Goal: Task Accomplishment & Management: Manage account settings

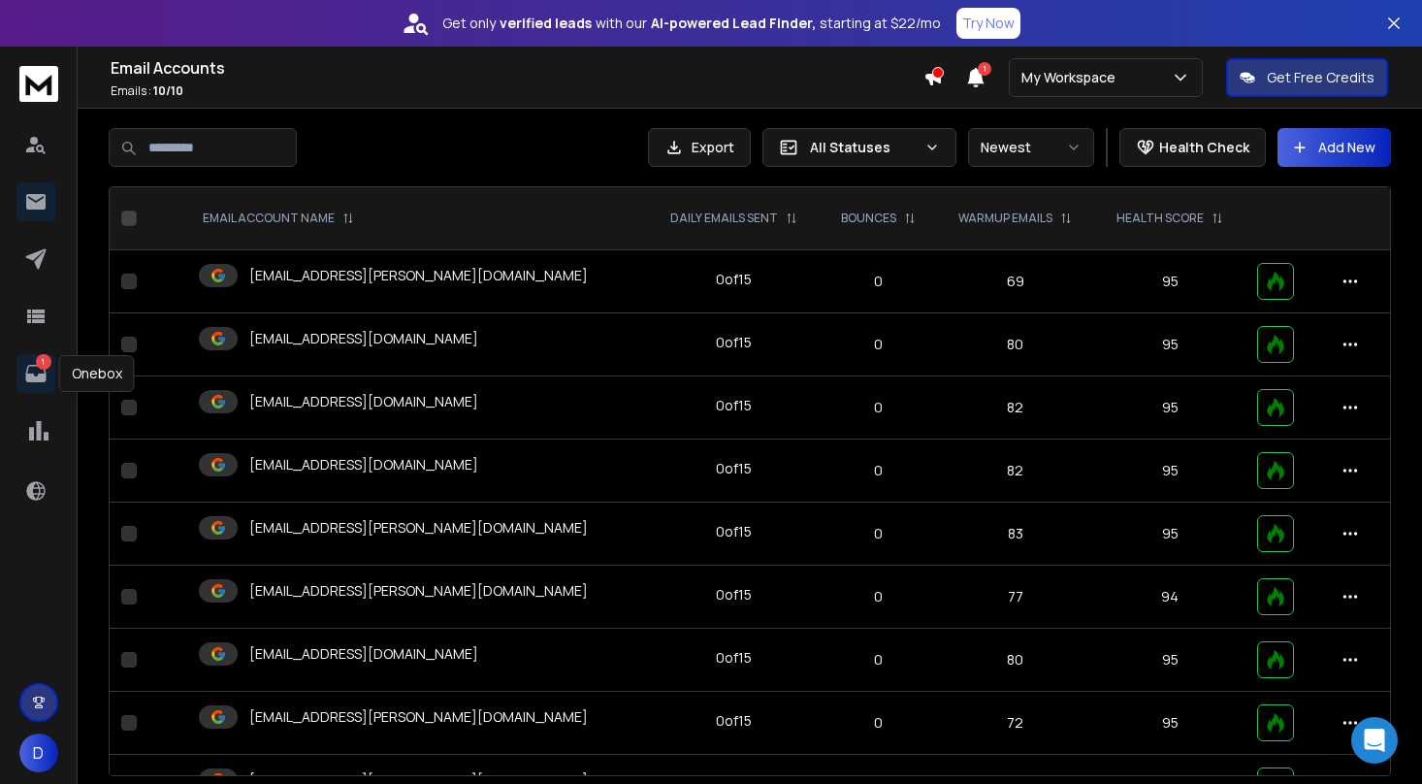
click at [28, 371] on icon at bounding box center [35, 373] width 23 height 23
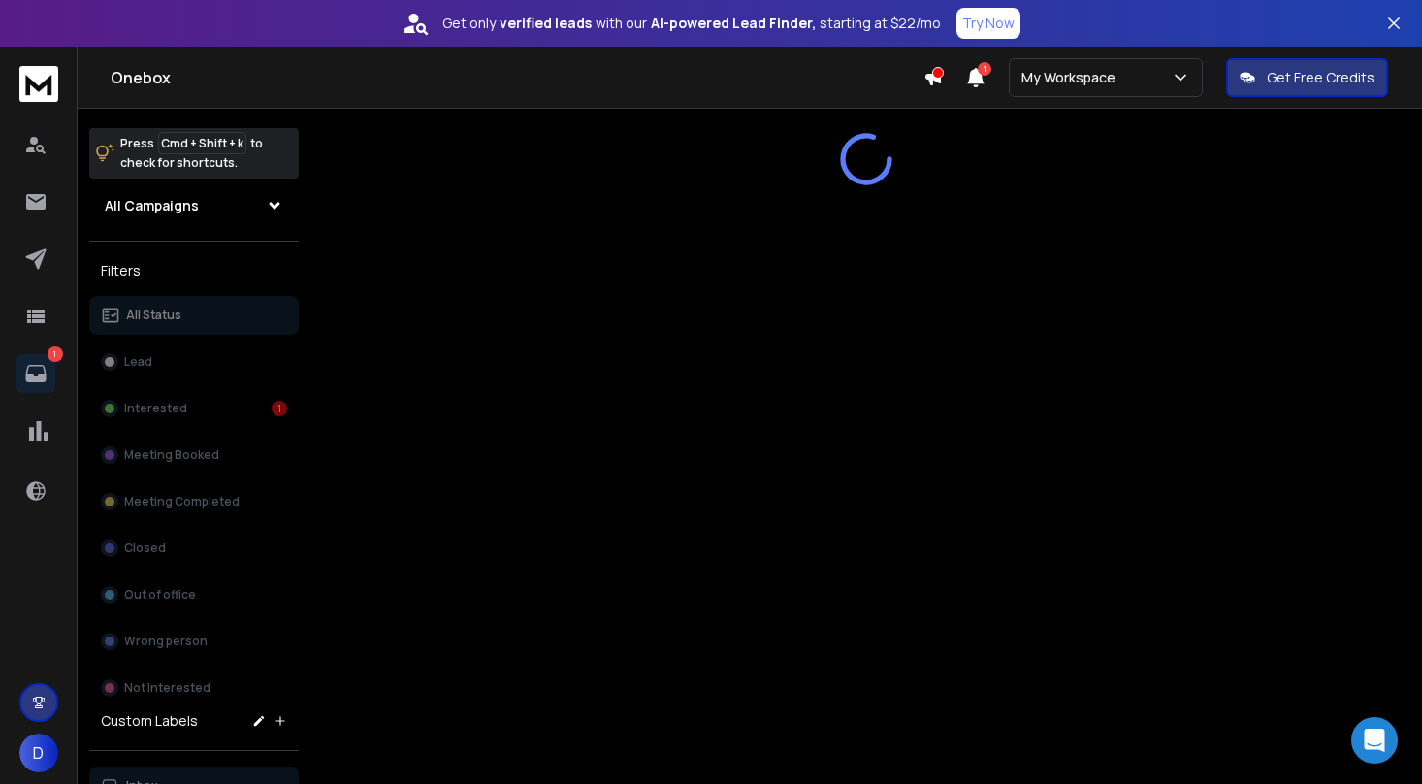
click at [193, 418] on div "All Status Lead Interested 1 Meeting Booked Meeting Completed Closed Out of off…" at bounding box center [194, 501] width 210 height 411
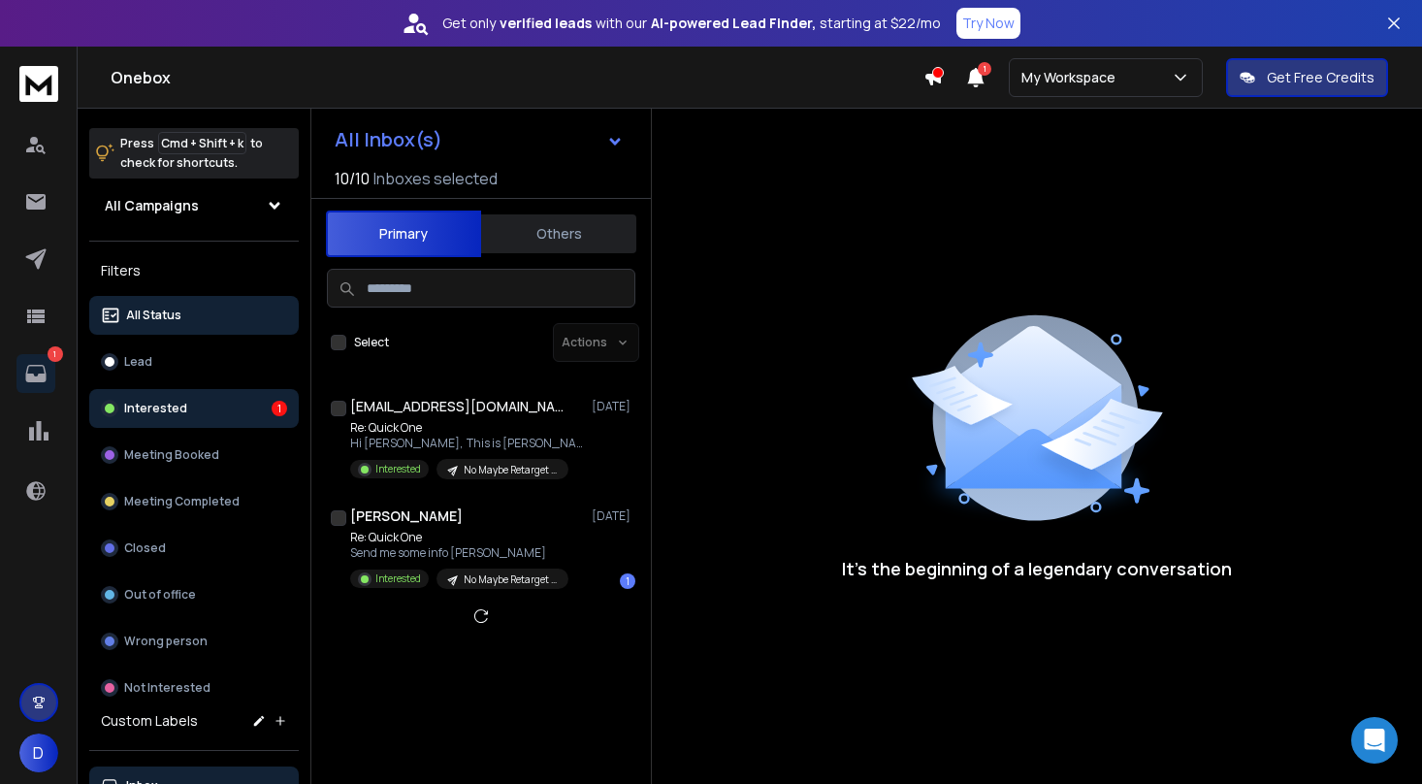
click at [168, 418] on button "Interested 1" at bounding box center [194, 408] width 210 height 39
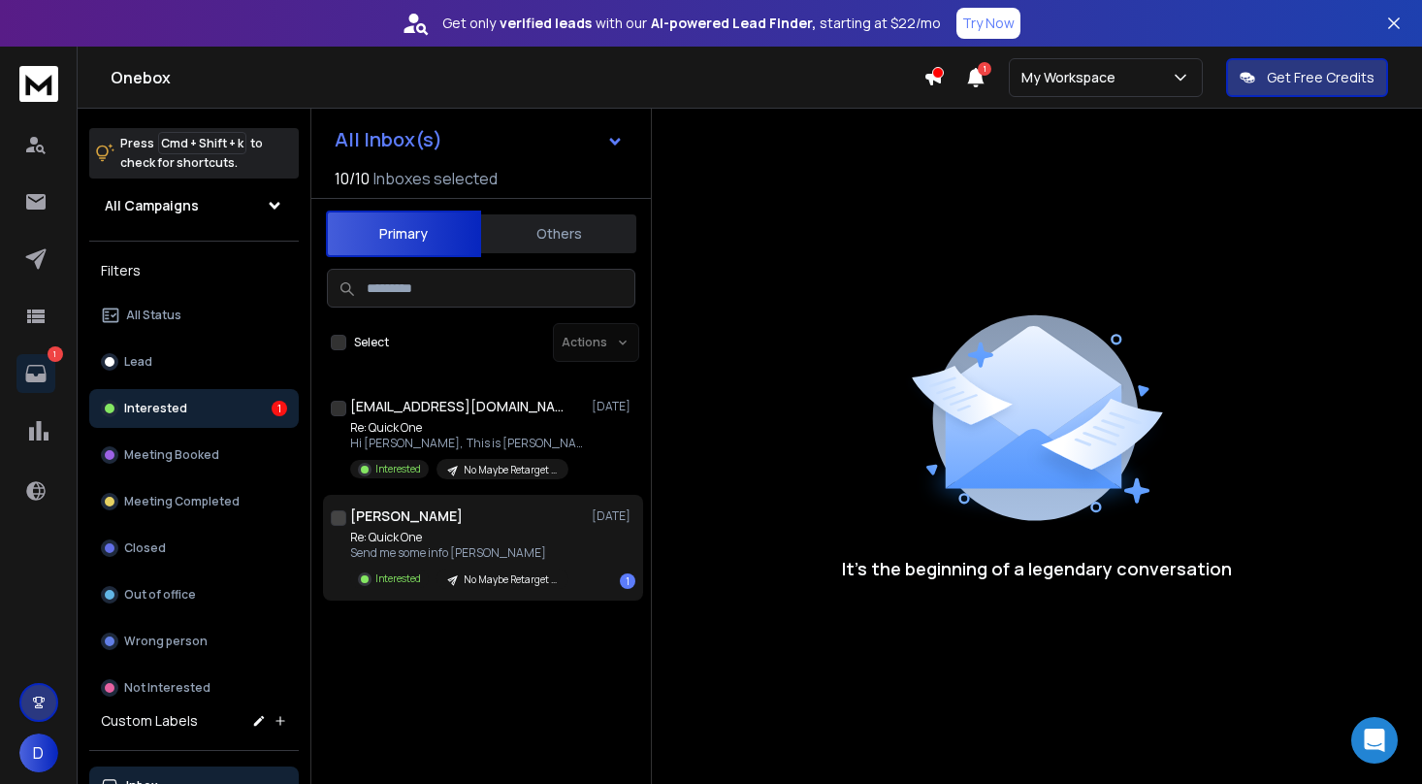
click at [336, 519] on button "button" at bounding box center [339, 518] width 16 height 16
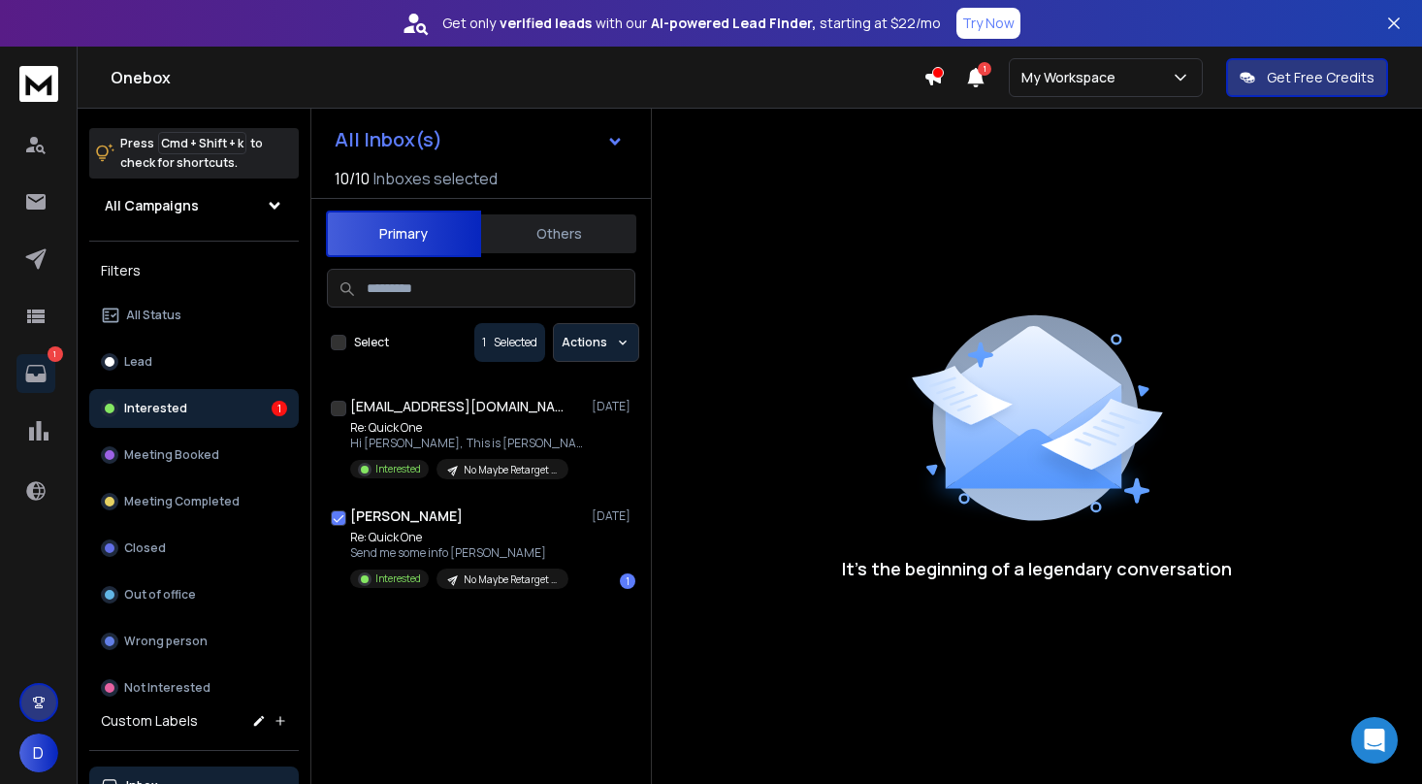
click at [575, 348] on p "Actions" at bounding box center [585, 343] width 46 height 16
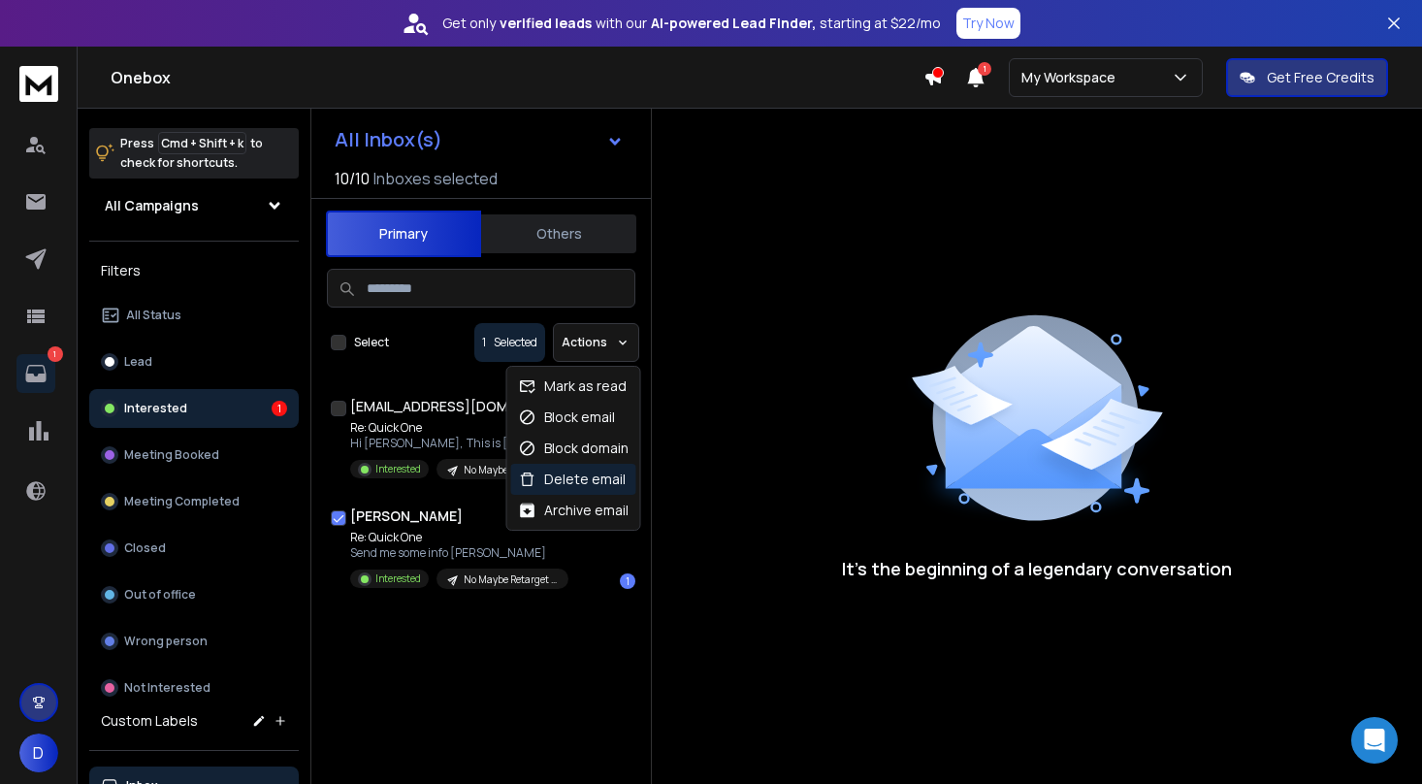
click at [577, 485] on div "Delete email" at bounding box center [572, 478] width 107 height 19
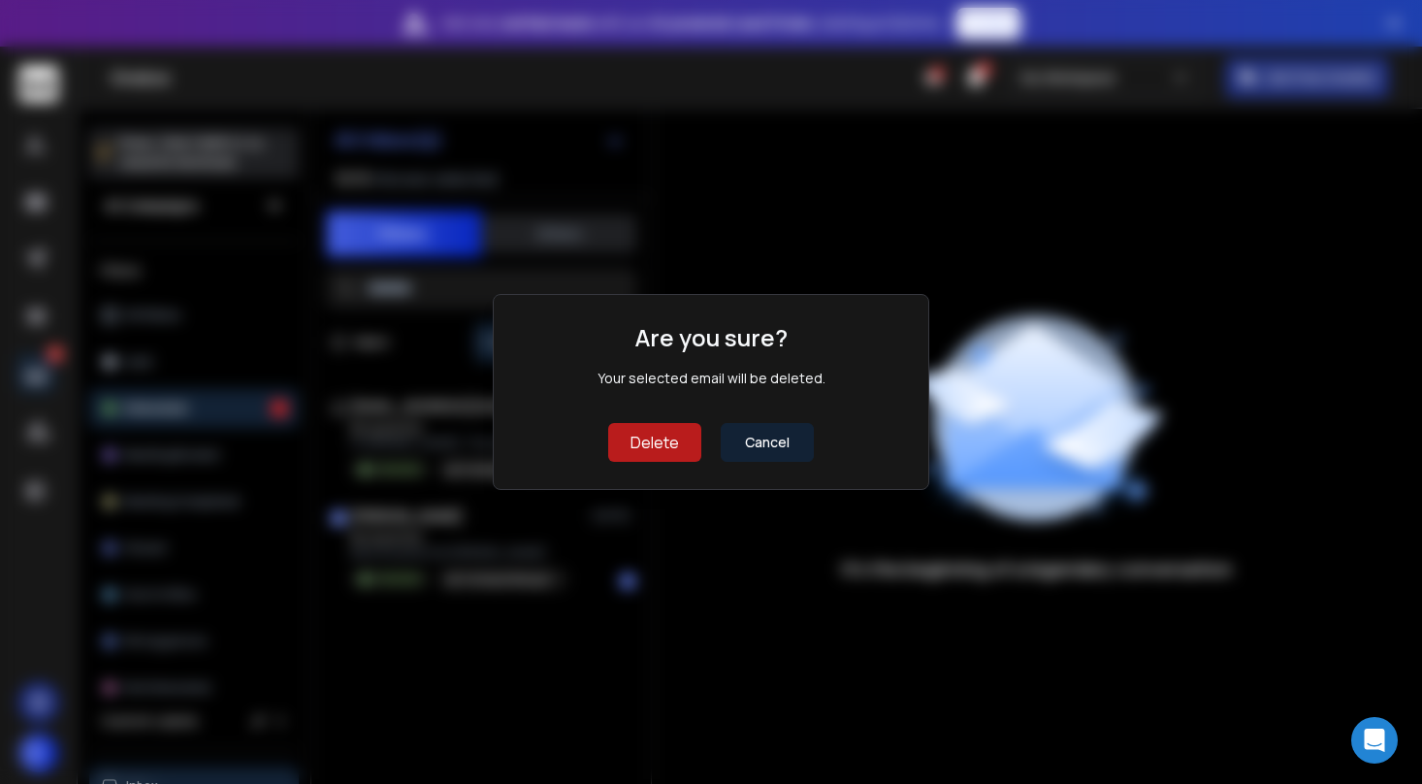
click at [682, 436] on button "Delete" at bounding box center [654, 442] width 93 height 39
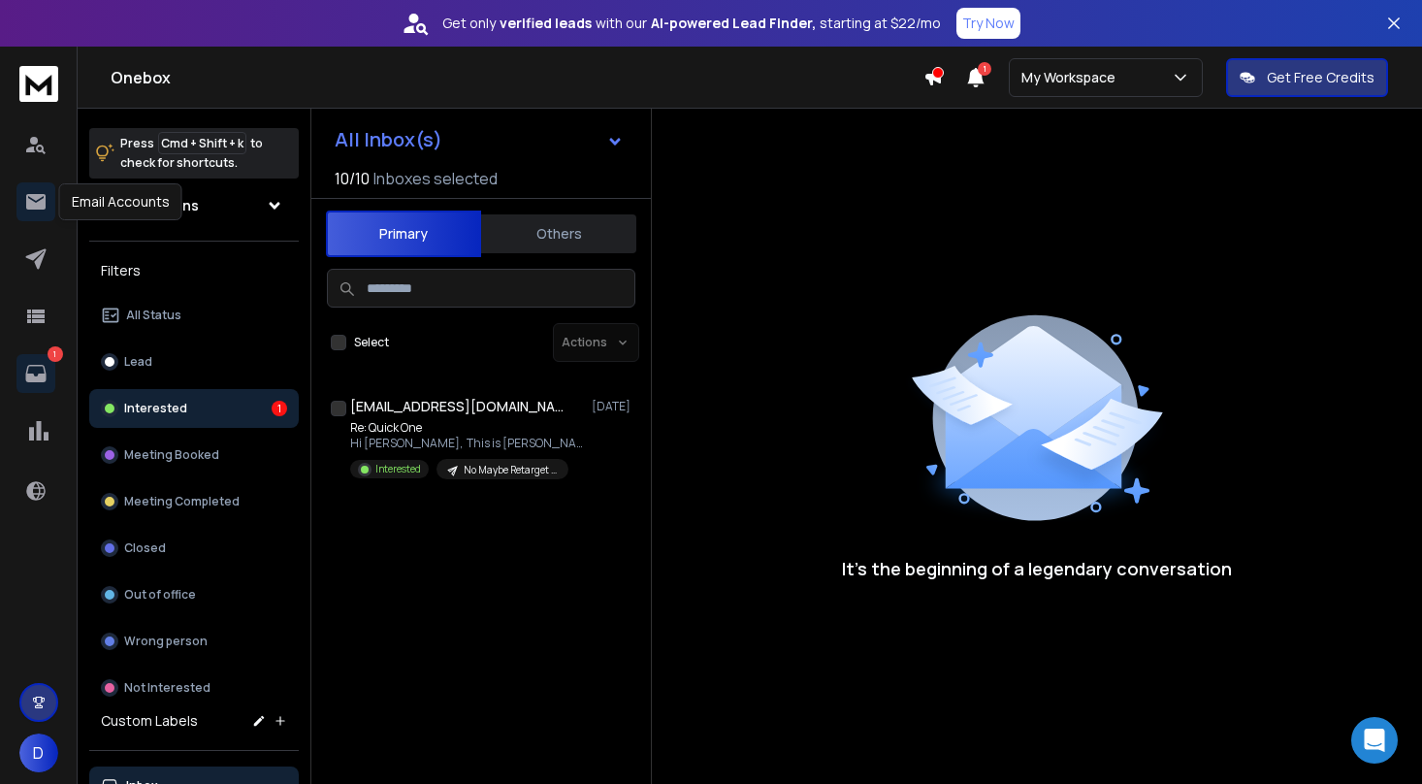
click at [38, 199] on icon at bounding box center [35, 202] width 19 height 16
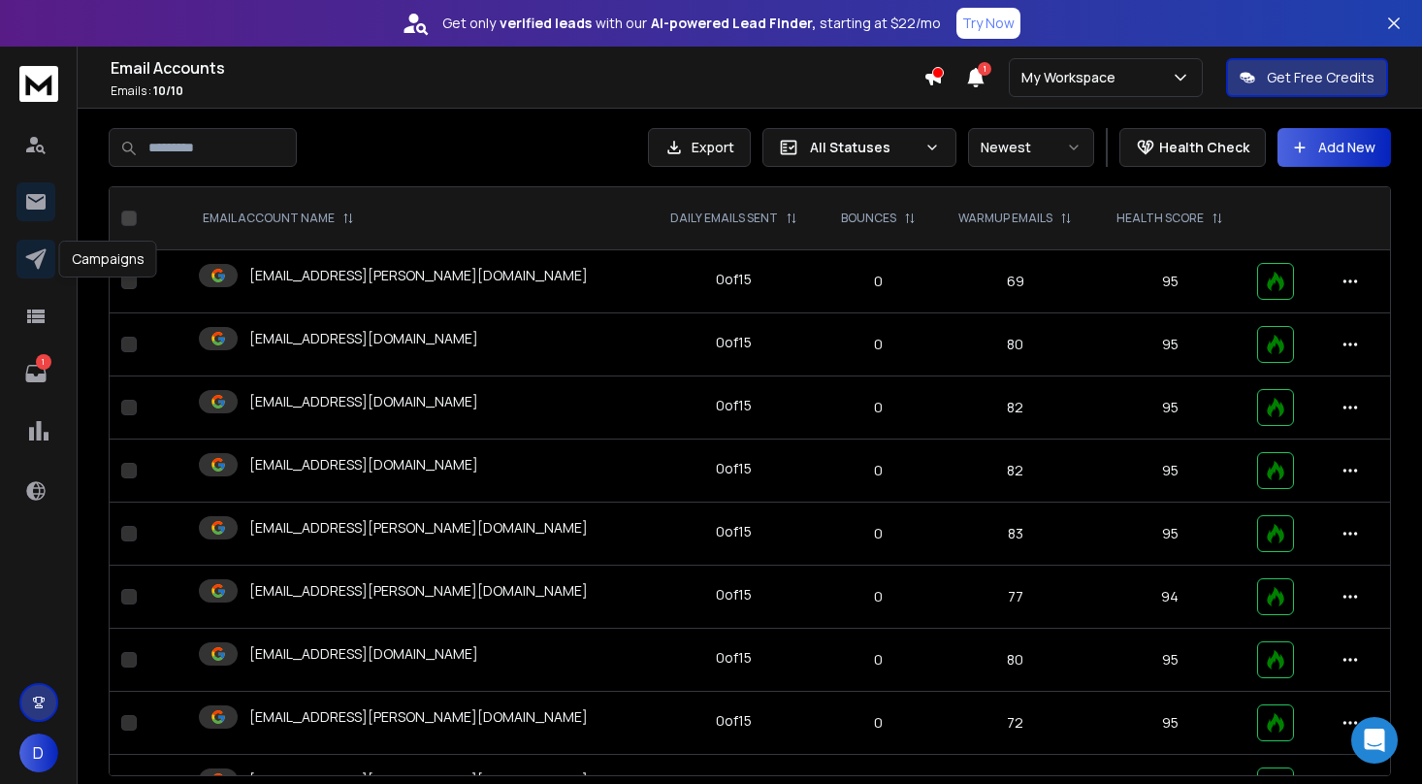
click at [41, 266] on icon at bounding box center [35, 258] width 23 height 23
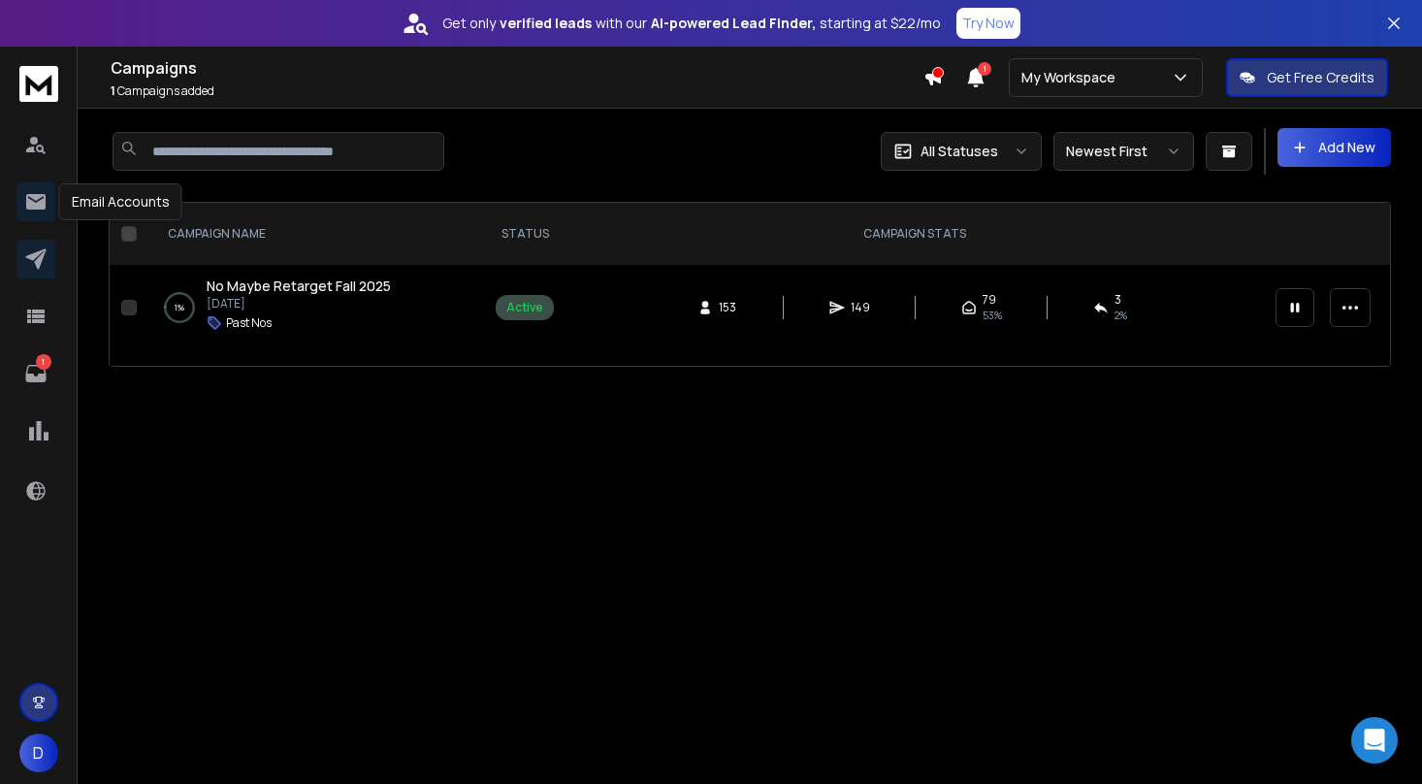
click at [39, 191] on icon at bounding box center [35, 201] width 23 height 23
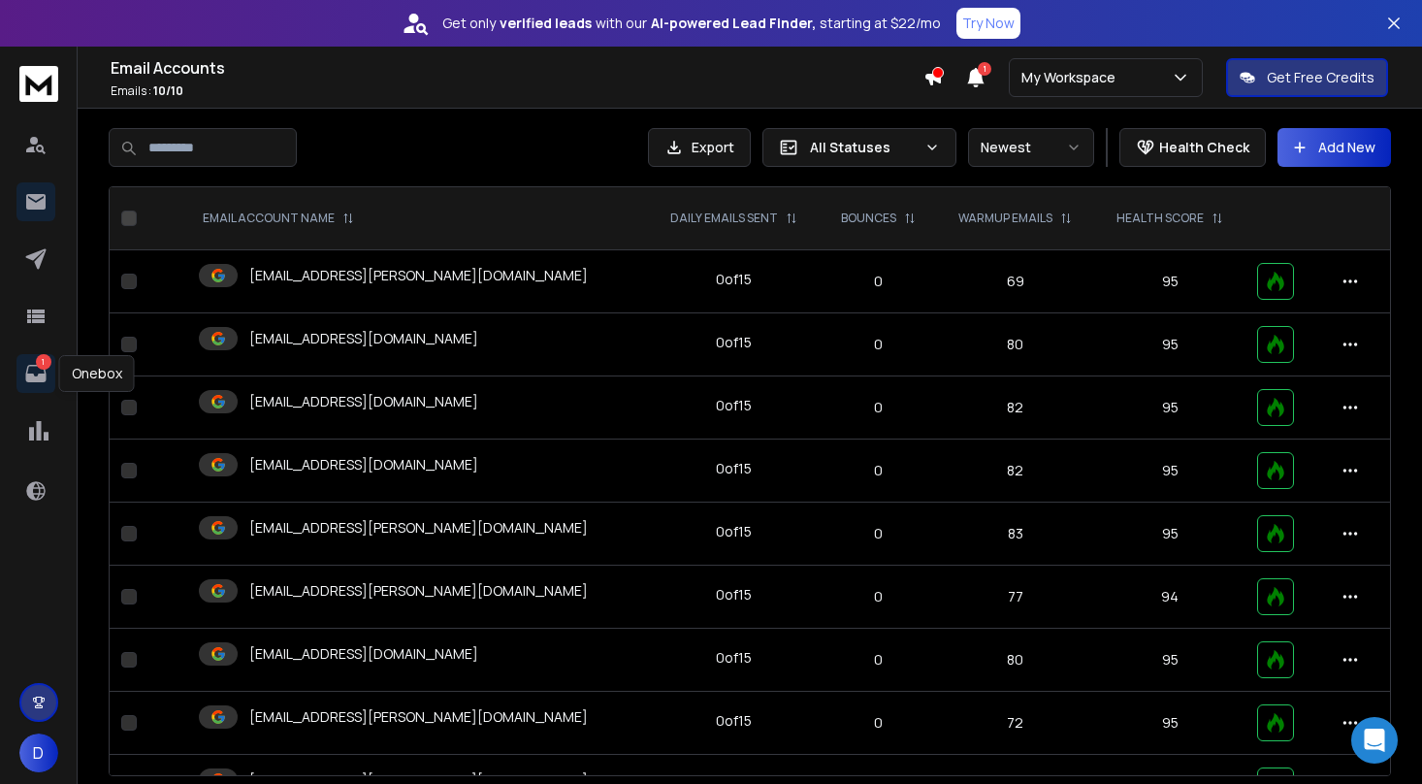
click at [33, 373] on icon at bounding box center [35, 373] width 23 height 23
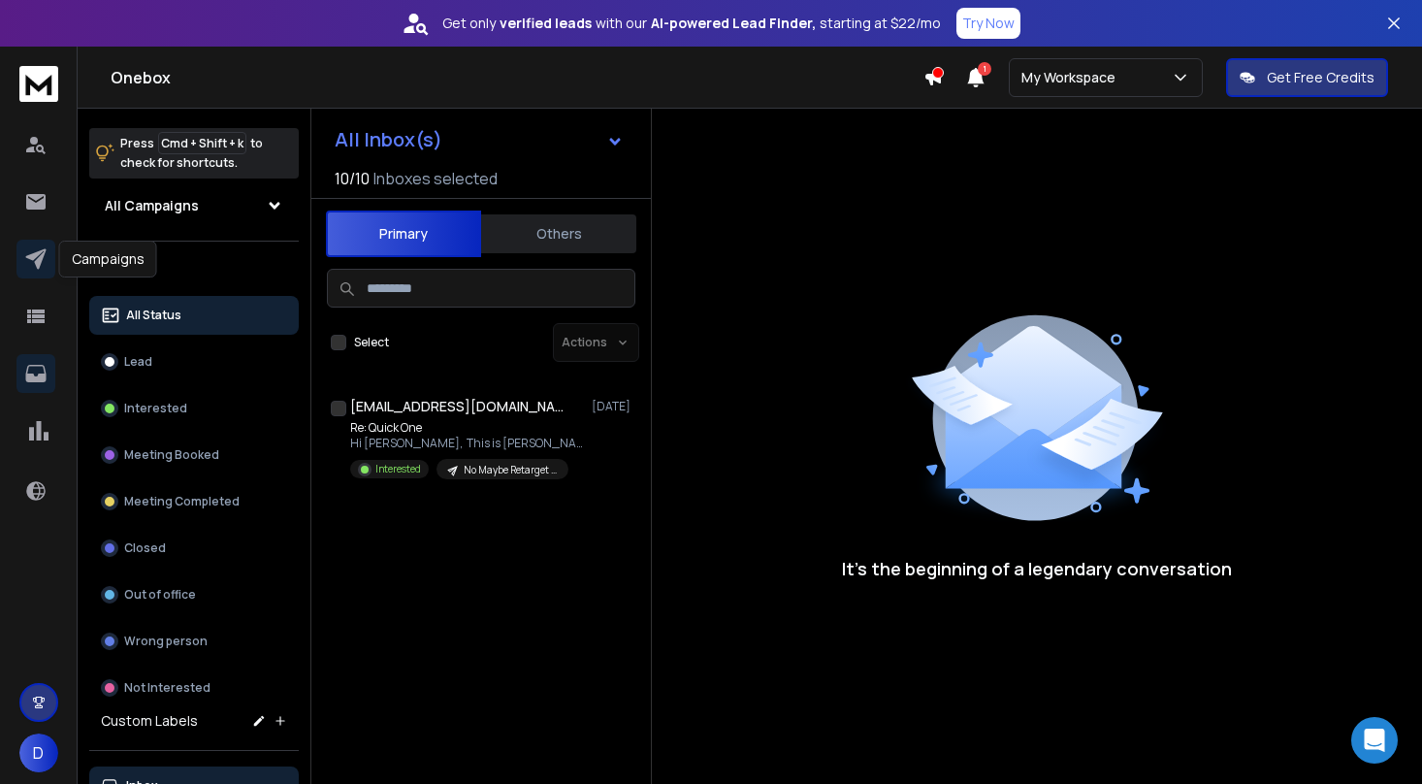
click at [43, 252] on icon at bounding box center [35, 258] width 20 height 20
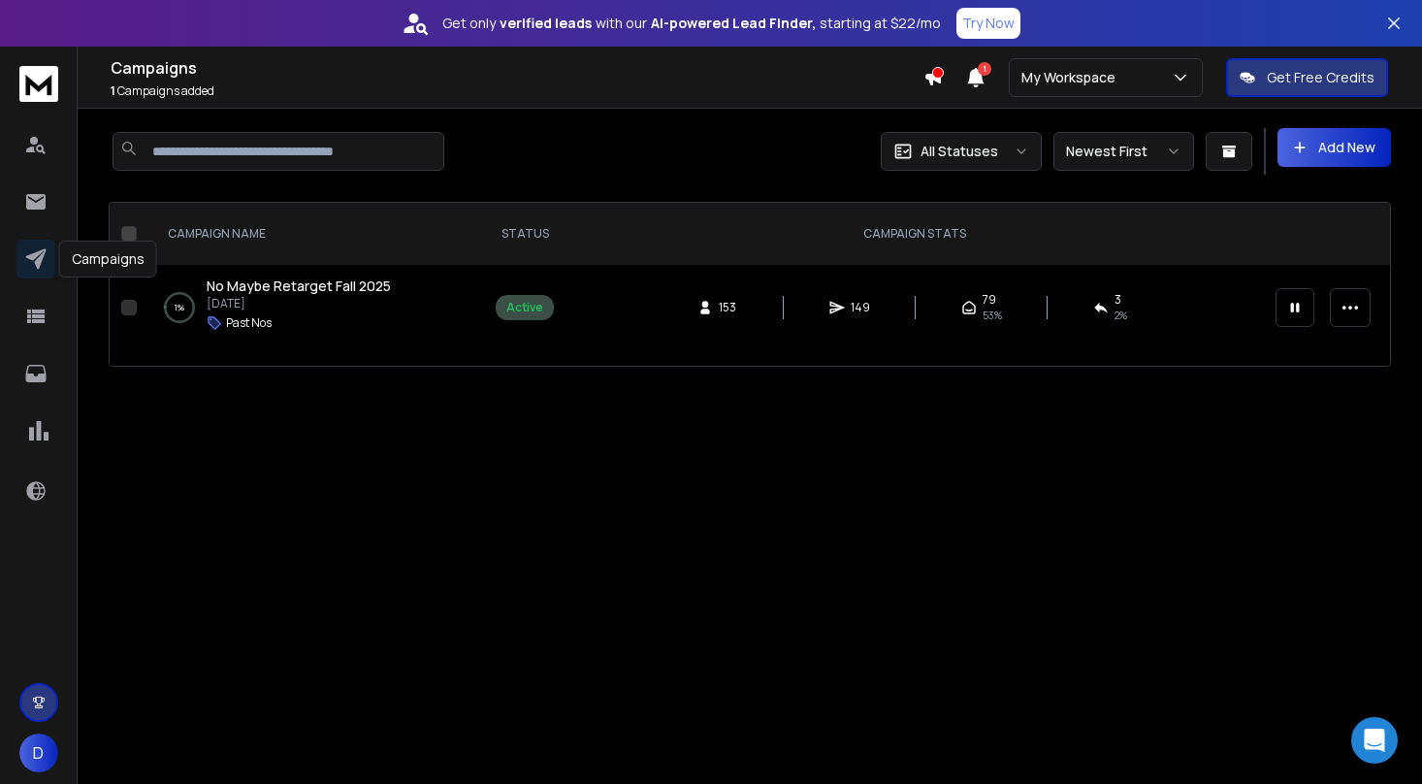
click at [32, 261] on icon at bounding box center [35, 258] width 23 height 23
